Goal: Task Accomplishment & Management: Use online tool/utility

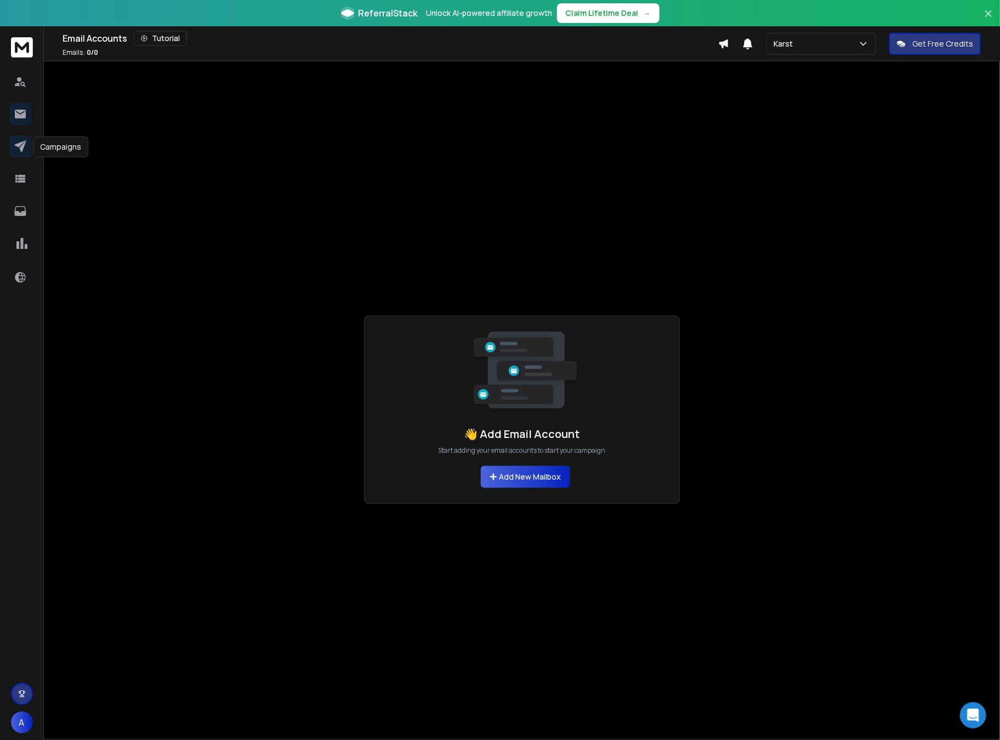
click at [26, 146] on icon at bounding box center [20, 146] width 13 height 13
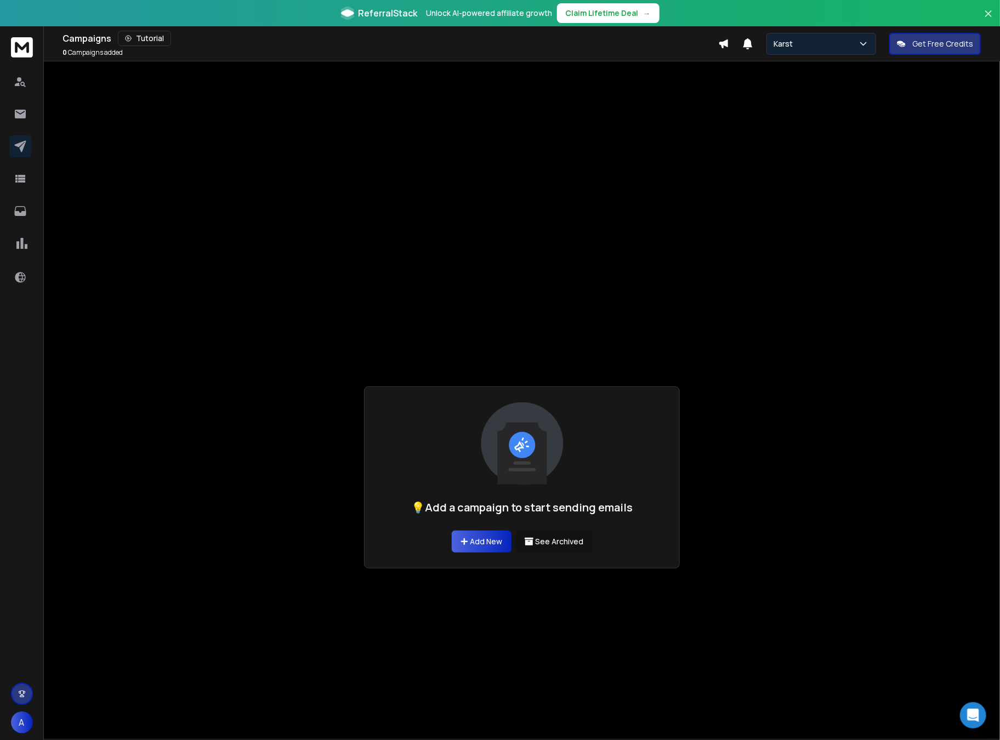
click at [854, 36] on button "Karst" at bounding box center [821, 44] width 110 height 22
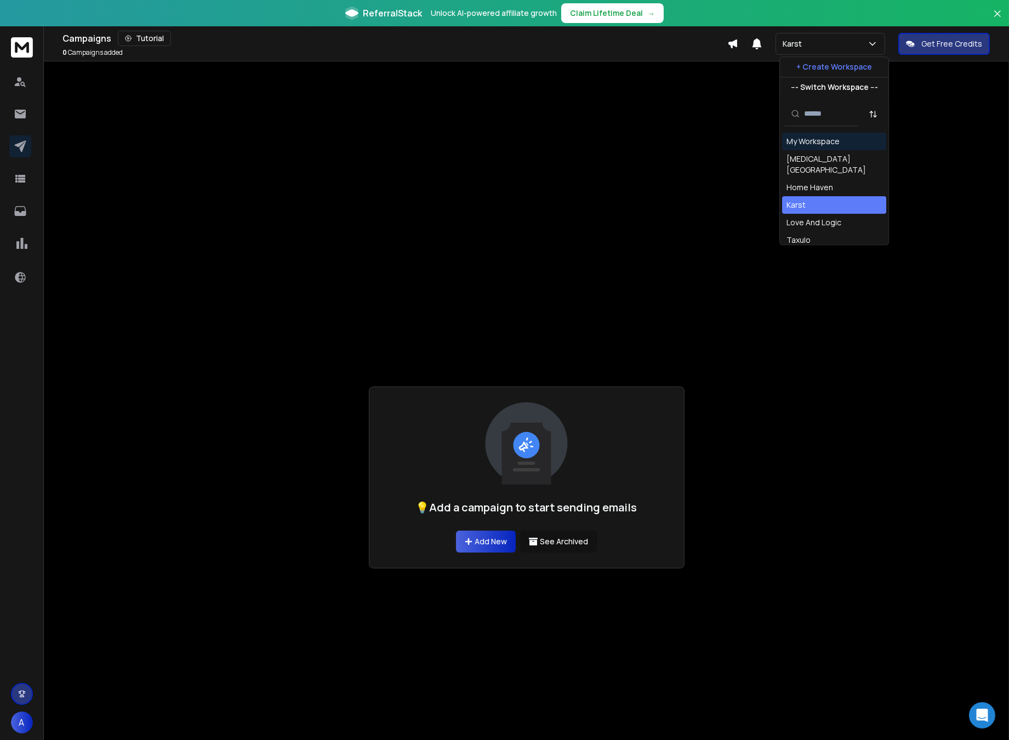
click at [694, 65] on div "💡Add a campaign to start sending emails Add New See Archived" at bounding box center [526, 442] width 965 height 762
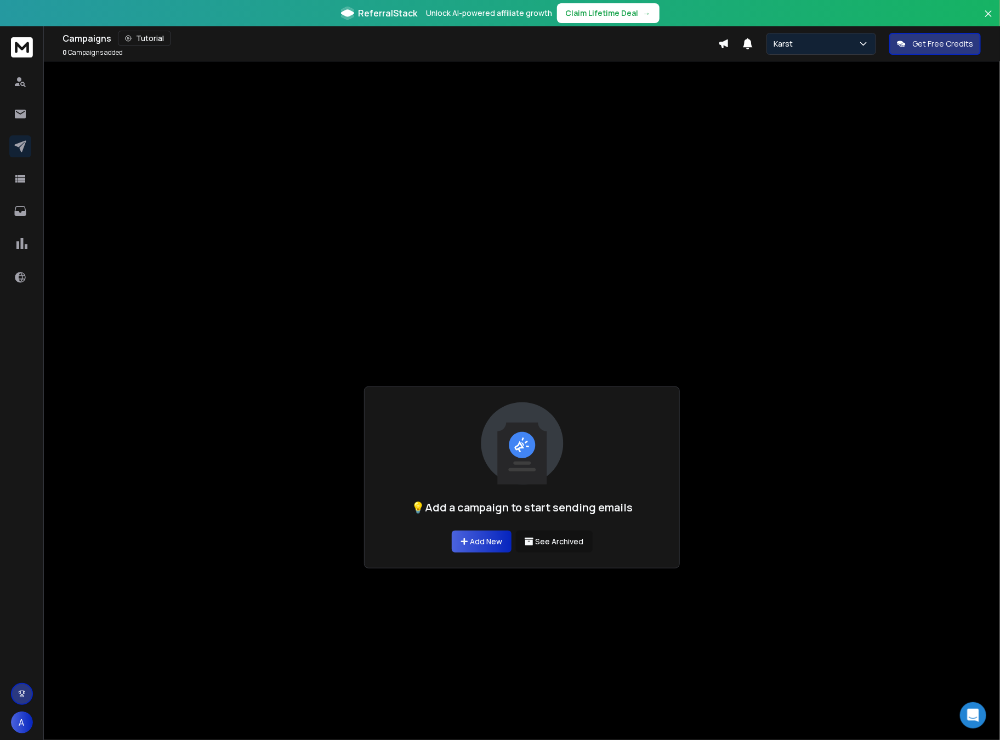
click at [814, 41] on div "Karst" at bounding box center [821, 43] width 95 height 11
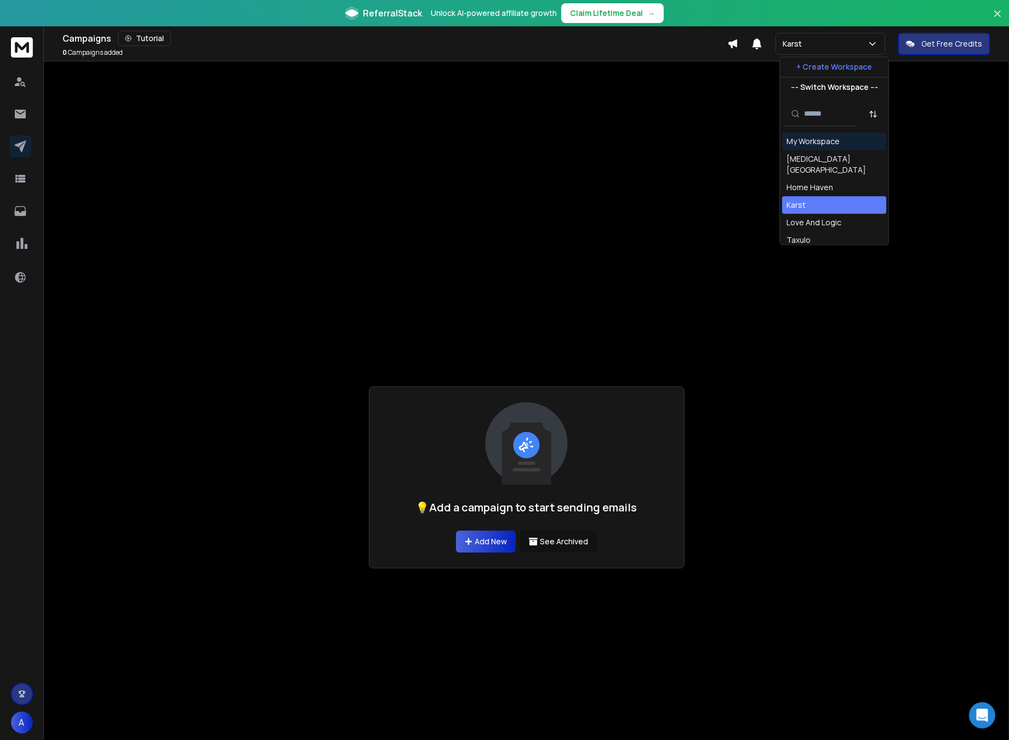
drag, startPoint x: 711, startPoint y: 105, endPoint x: 720, endPoint y: 105, distance: 8.8
click at [711, 105] on div "💡Add a campaign to start sending emails Add New See Archived" at bounding box center [526, 442] width 930 height 740
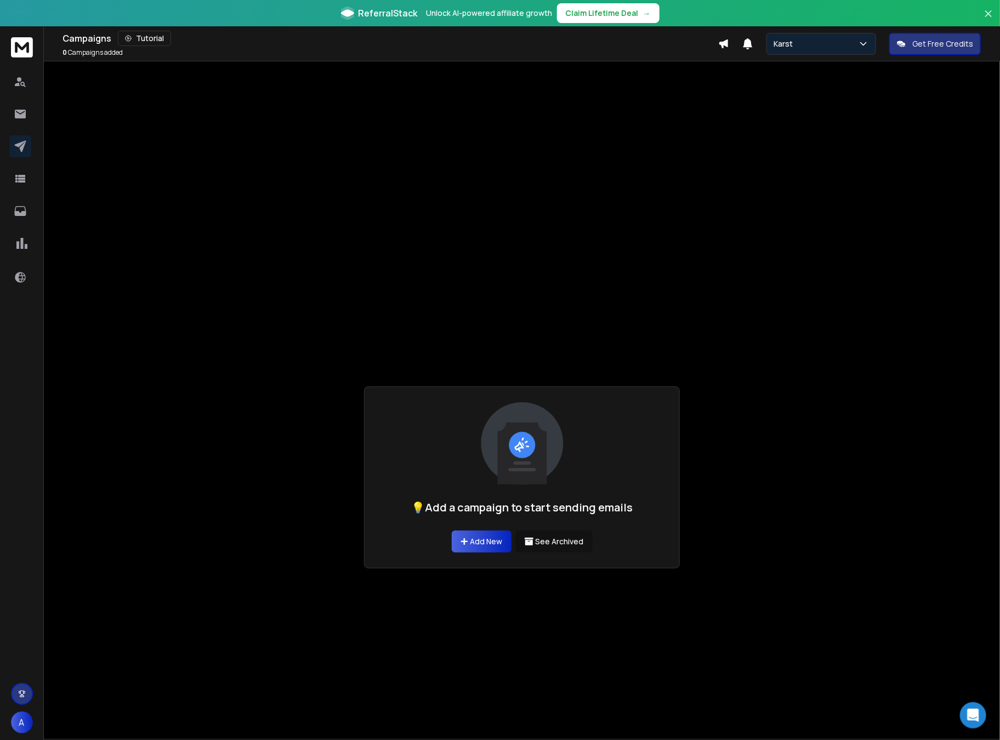
click at [836, 49] on button "Karst" at bounding box center [821, 44] width 110 height 22
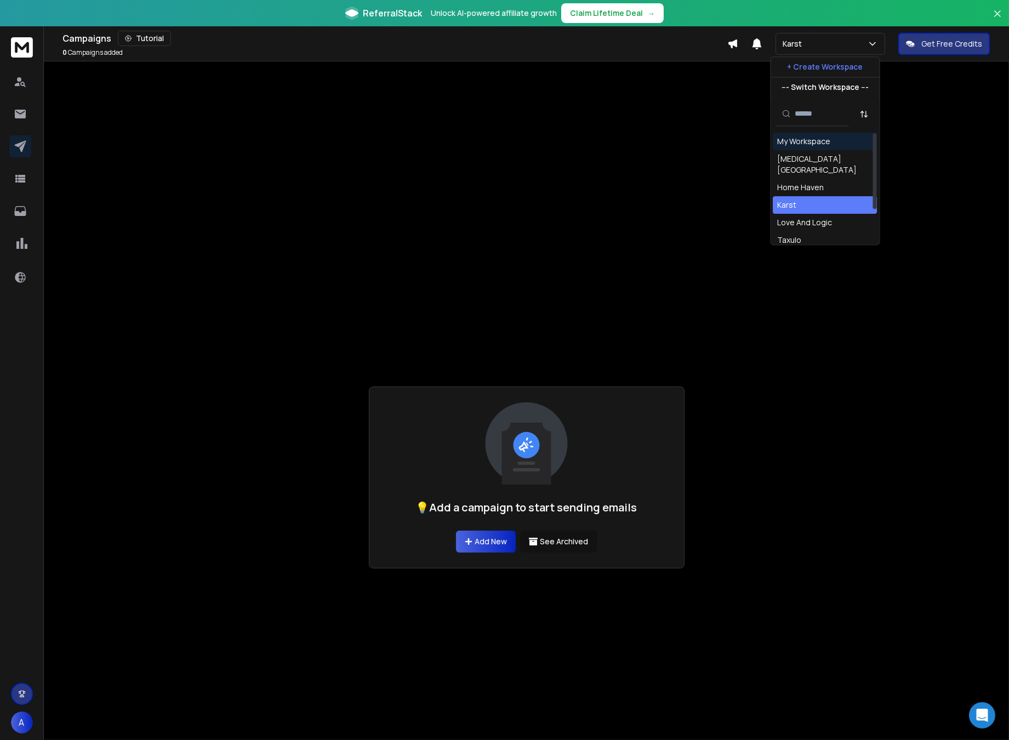
click at [732, 132] on div "💡Add a campaign to start sending emails Add New See Archived" at bounding box center [526, 442] width 930 height 740
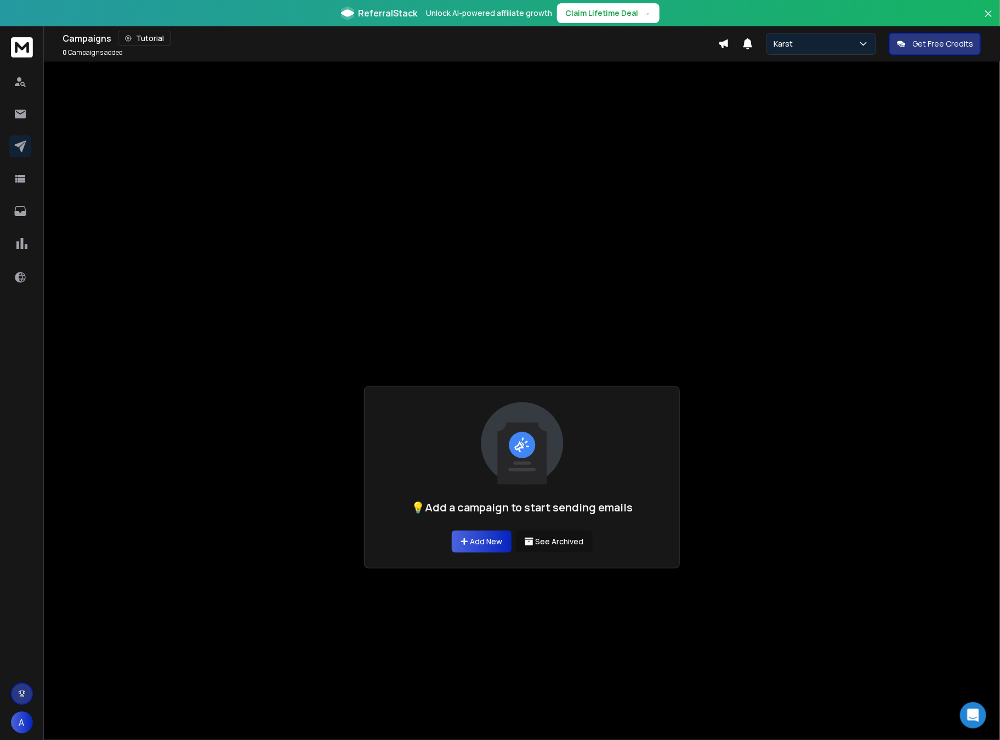
click at [844, 45] on div "Karst" at bounding box center [821, 43] width 95 height 11
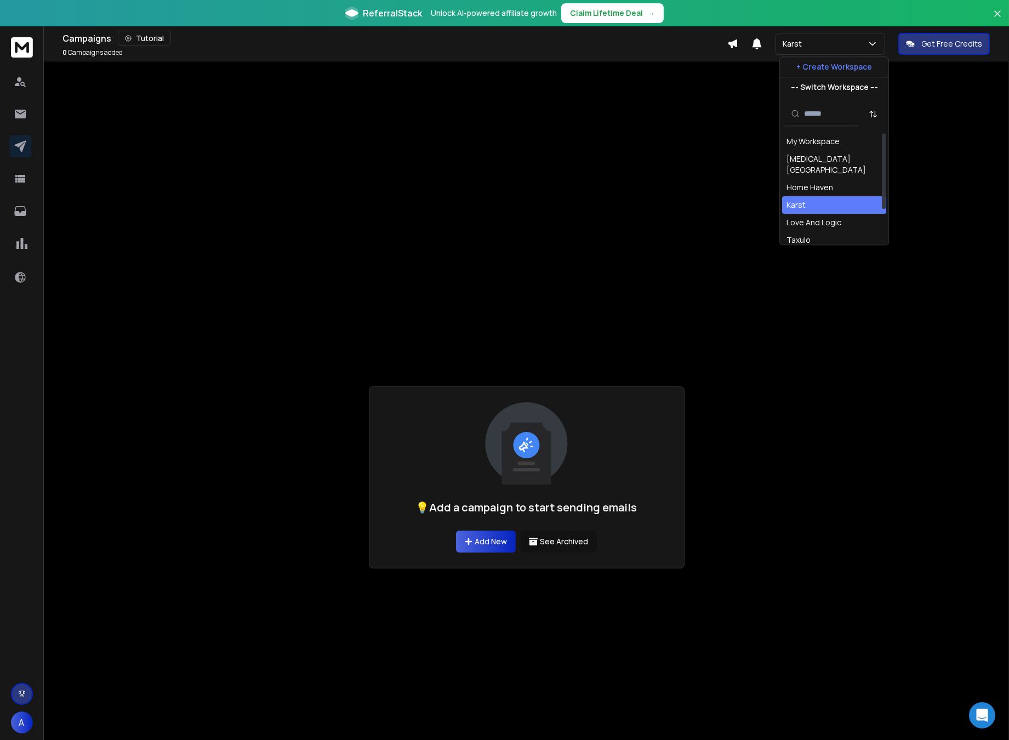
click at [700, 167] on div "💡Add a campaign to start sending emails Add New See Archived" at bounding box center [526, 478] width 930 height 670
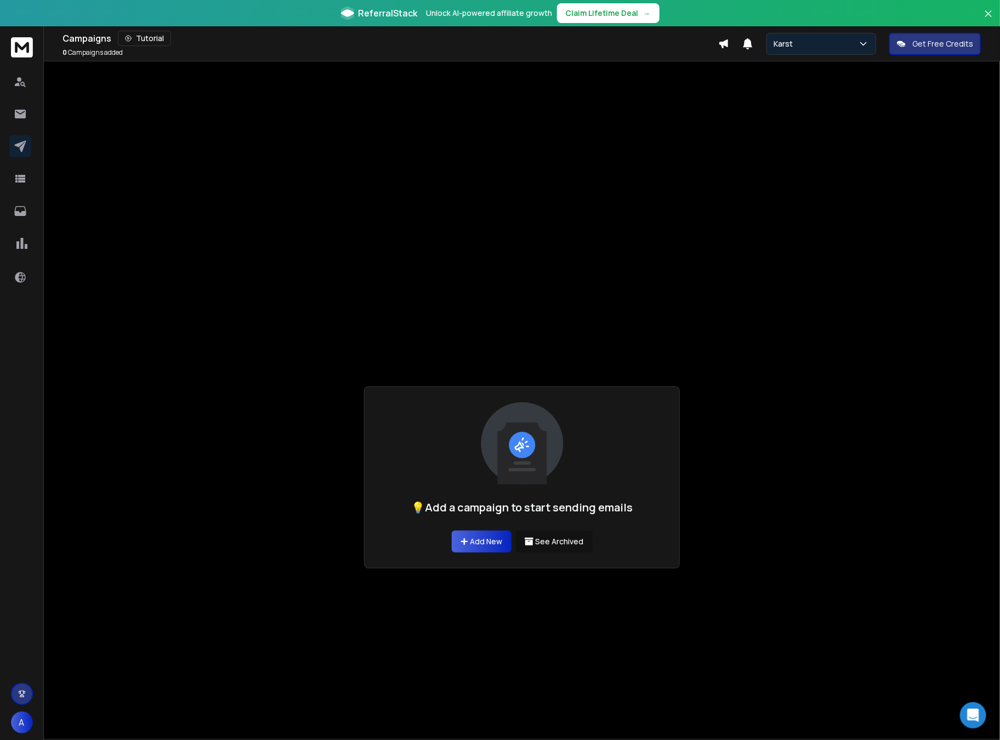
click at [818, 41] on div "Karst" at bounding box center [821, 43] width 95 height 11
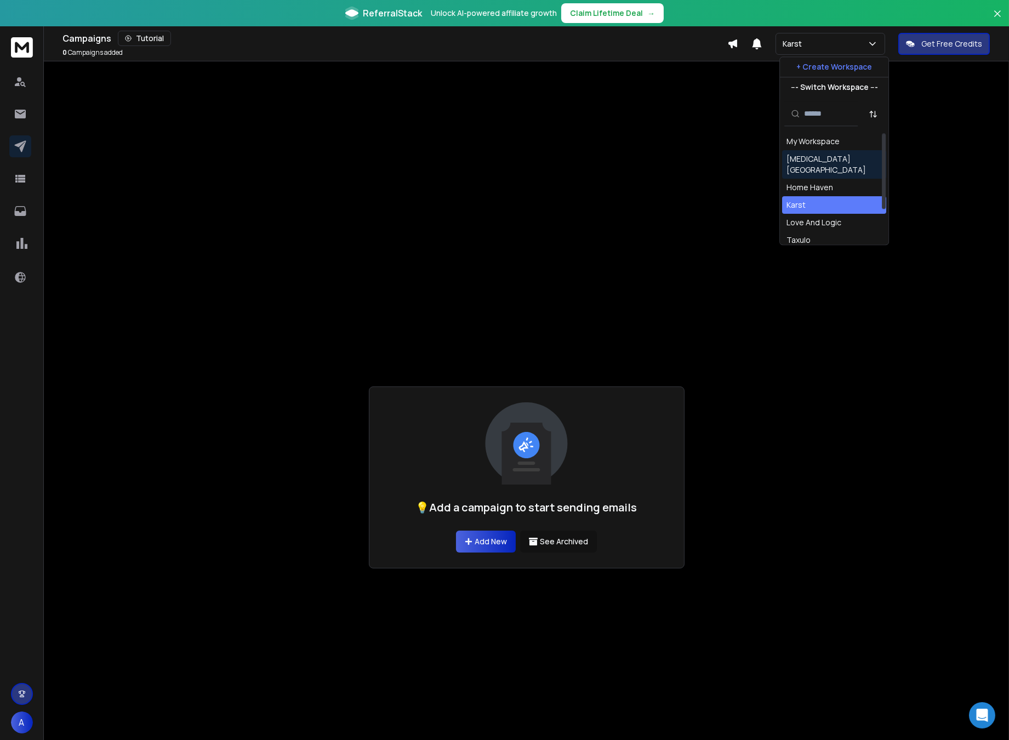
click at [742, 110] on div "💡Add a campaign to start sending emails Add New See Archived" at bounding box center [526, 442] width 930 height 740
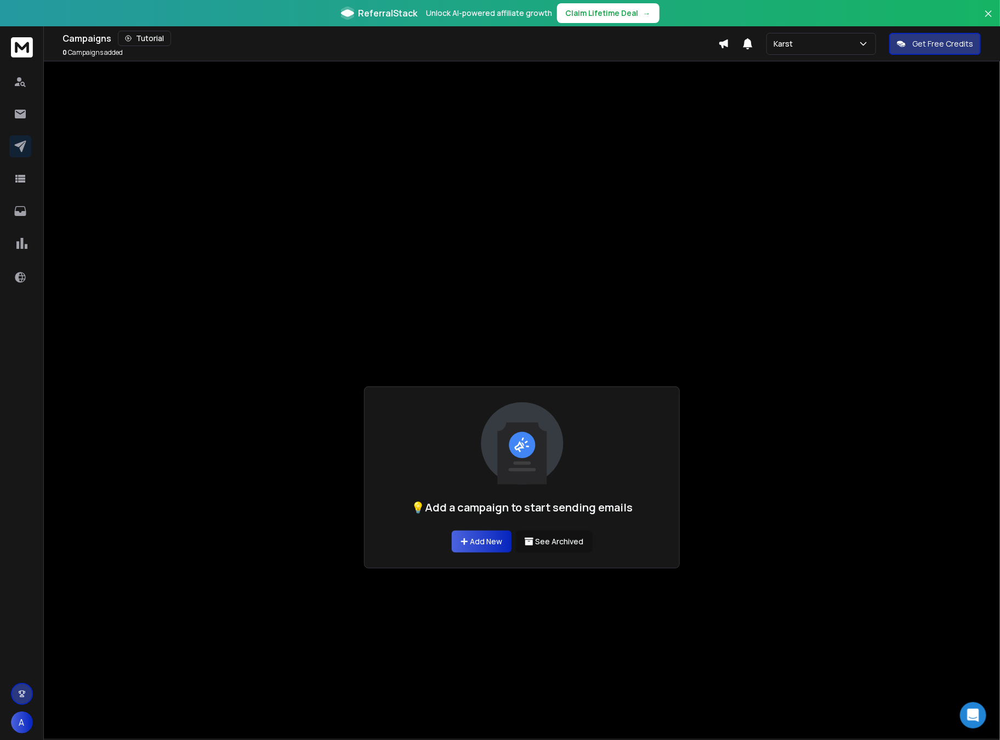
click at [842, 30] on div "Campaigns Tutorial 0 Campaigns added Karst Get Free Credits" at bounding box center [500, 43] width 1000 height 35
click at [839, 39] on div "Karst" at bounding box center [821, 43] width 95 height 11
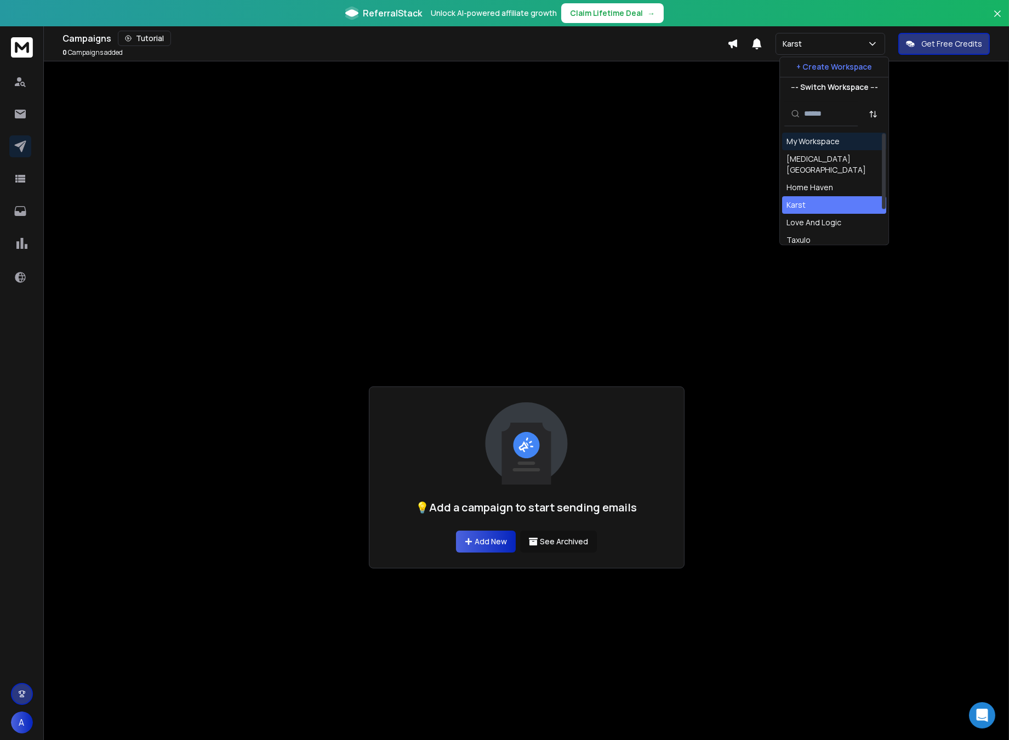
click at [829, 142] on div "My Workspace" at bounding box center [813, 141] width 53 height 11
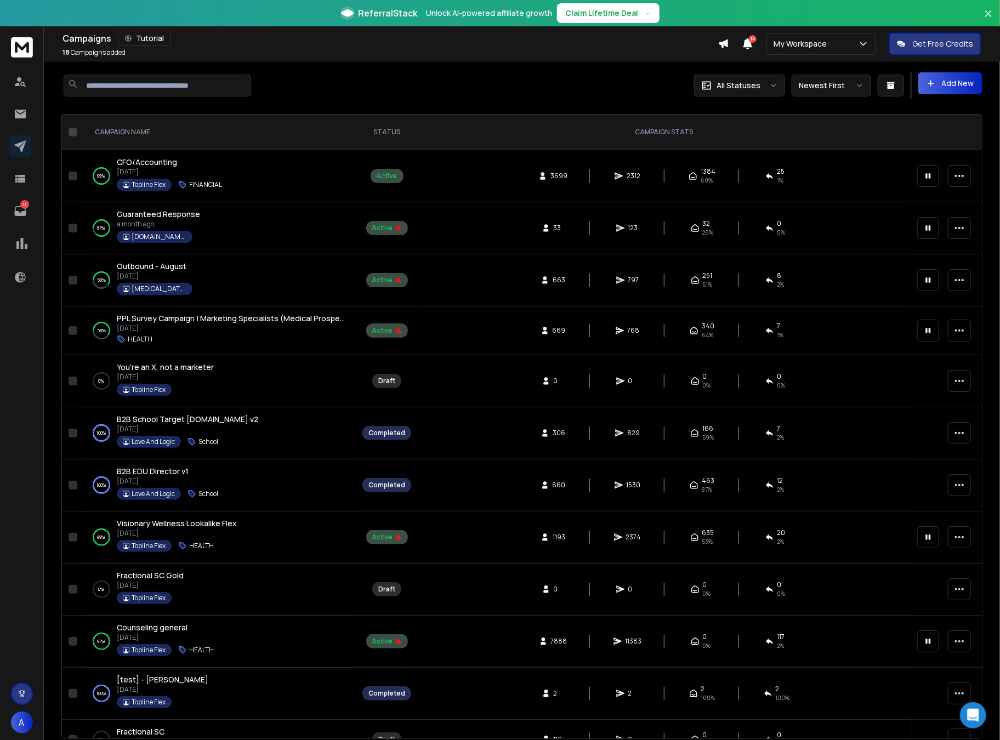
click at [167, 163] on span "CFO/Accounting" at bounding box center [147, 162] width 60 height 10
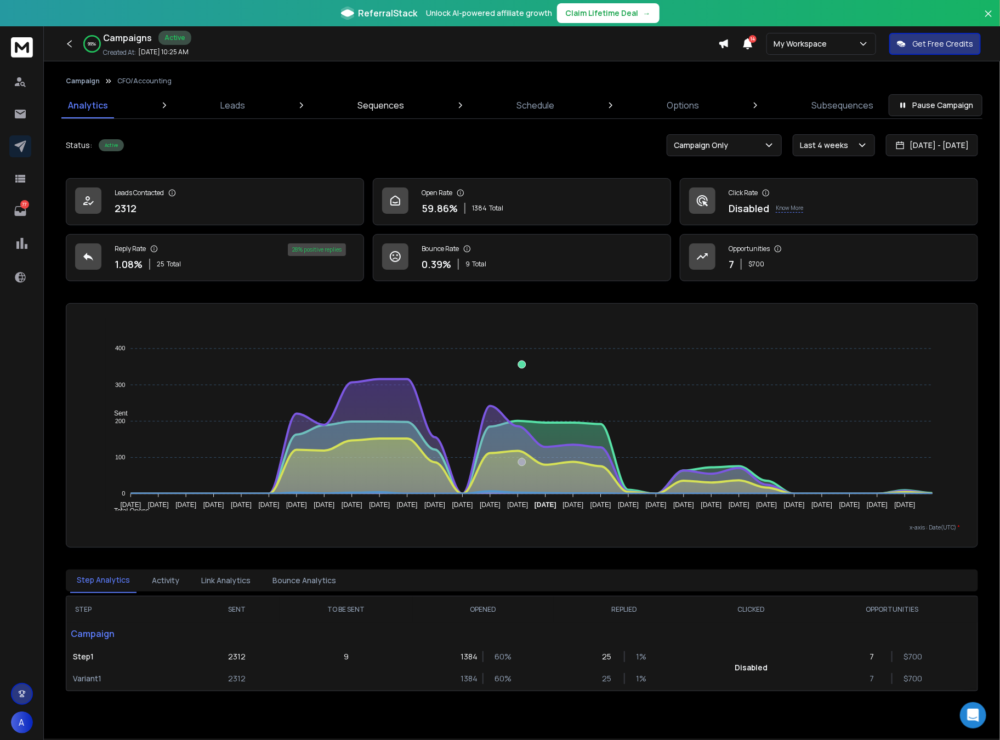
click at [382, 106] on p "Sequences" at bounding box center [380, 105] width 47 height 13
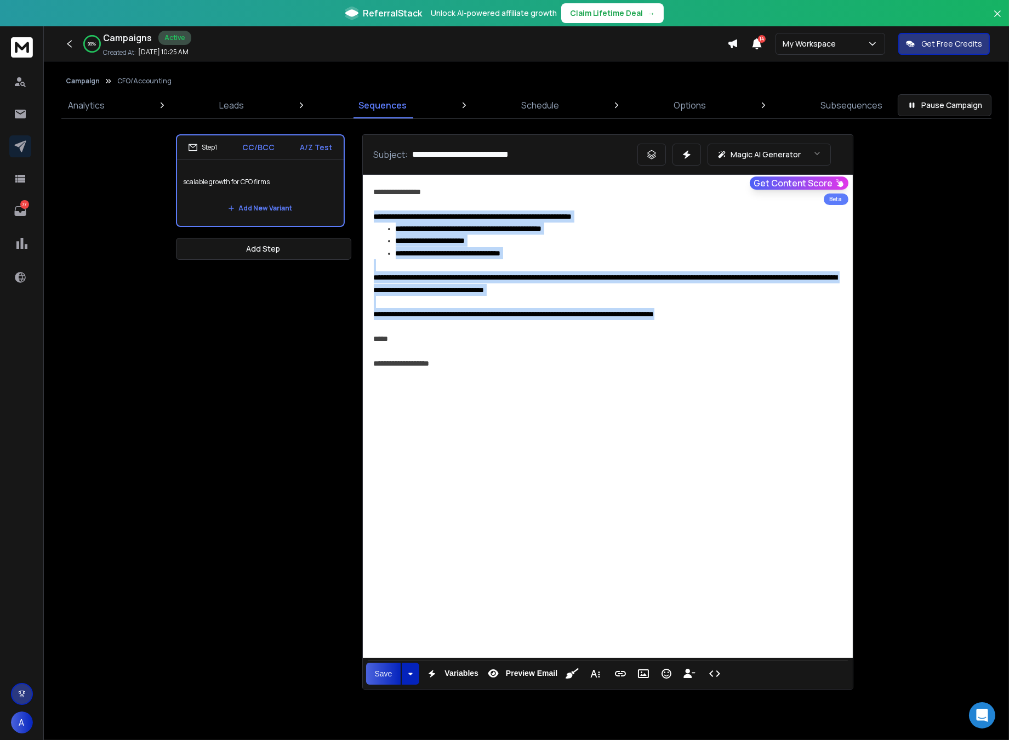
drag, startPoint x: 719, startPoint y: 316, endPoint x: 364, endPoint y: 213, distance: 369.4
click at [364, 213] on div "**********" at bounding box center [608, 416] width 490 height 483
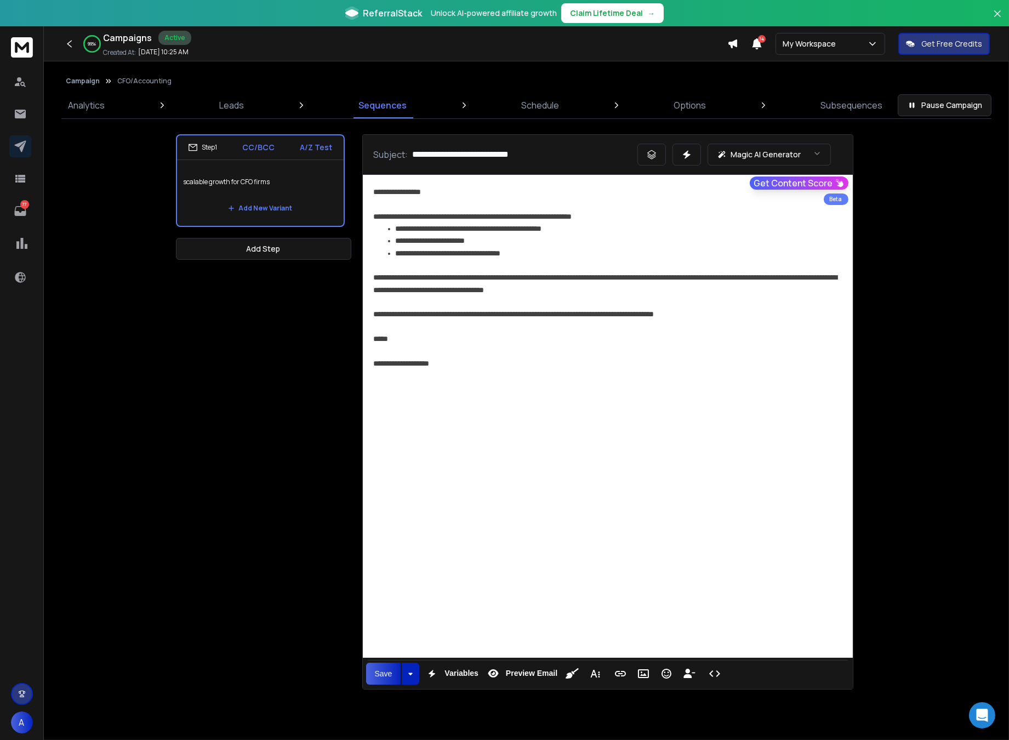
click at [433, 228] on div "**********" at bounding box center [619, 229] width 446 height 12
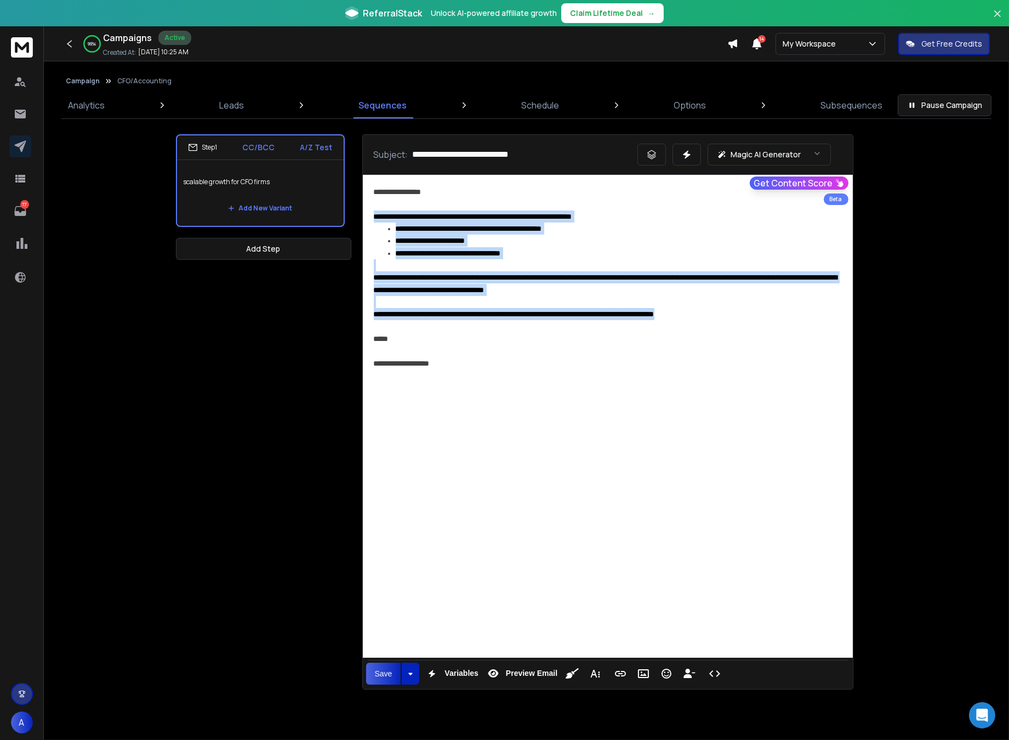
drag, startPoint x: 724, startPoint y: 316, endPoint x: 366, endPoint y: 213, distance: 372.9
click at [366, 213] on div "**********" at bounding box center [608, 416] width 490 height 483
copy div "**********"
